Goal: Transaction & Acquisition: Subscribe to service/newsletter

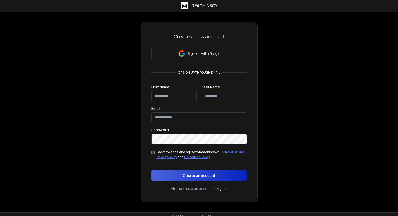
click at [220, 34] on button "Later" at bounding box center [216, 33] width 24 height 13
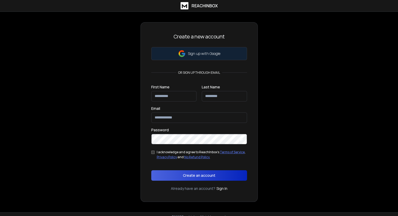
click at [199, 50] on button "Sign up with Google" at bounding box center [199, 53] width 96 height 13
